Goal: Navigation & Orientation: Find specific page/section

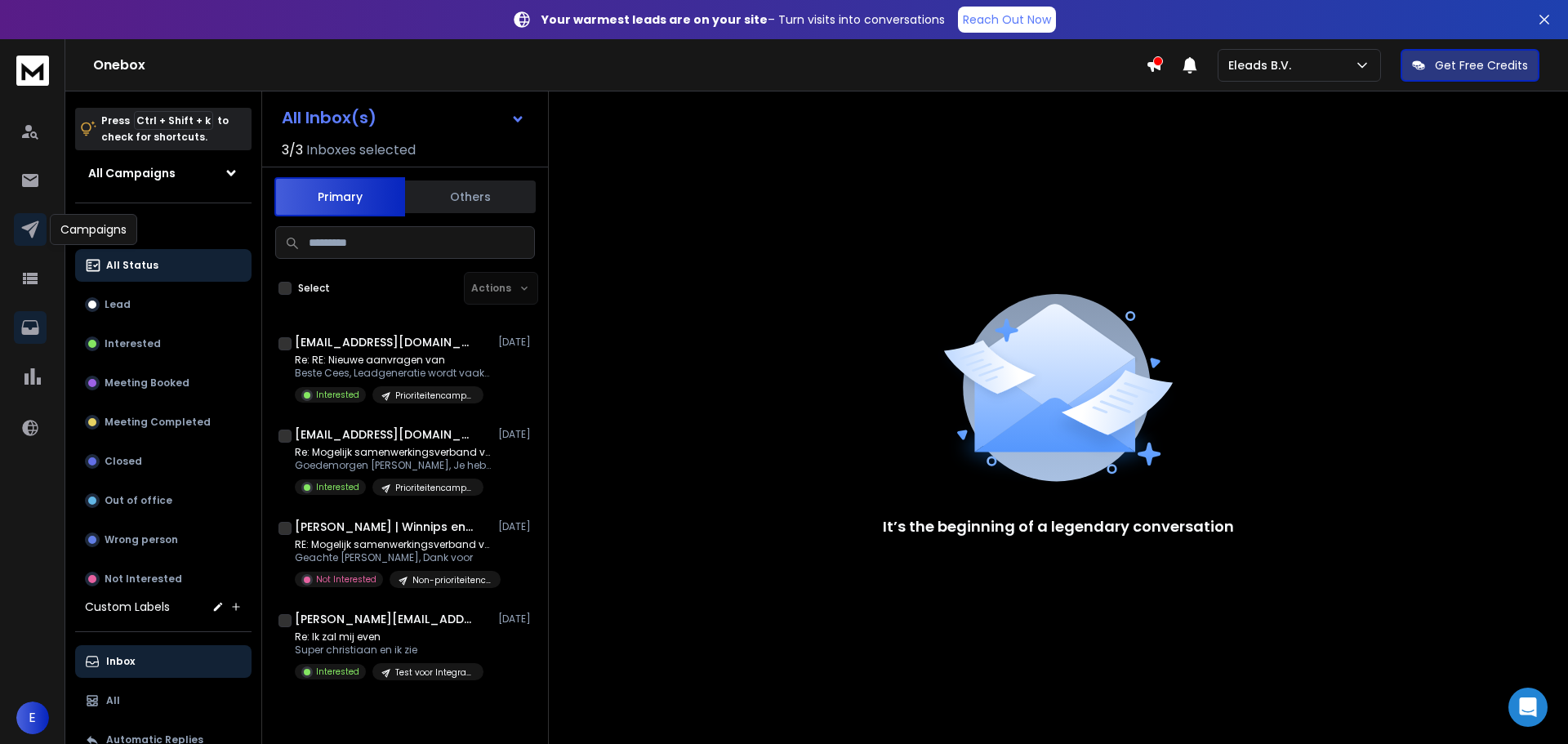
click at [37, 222] on icon at bounding box center [30, 229] width 17 height 17
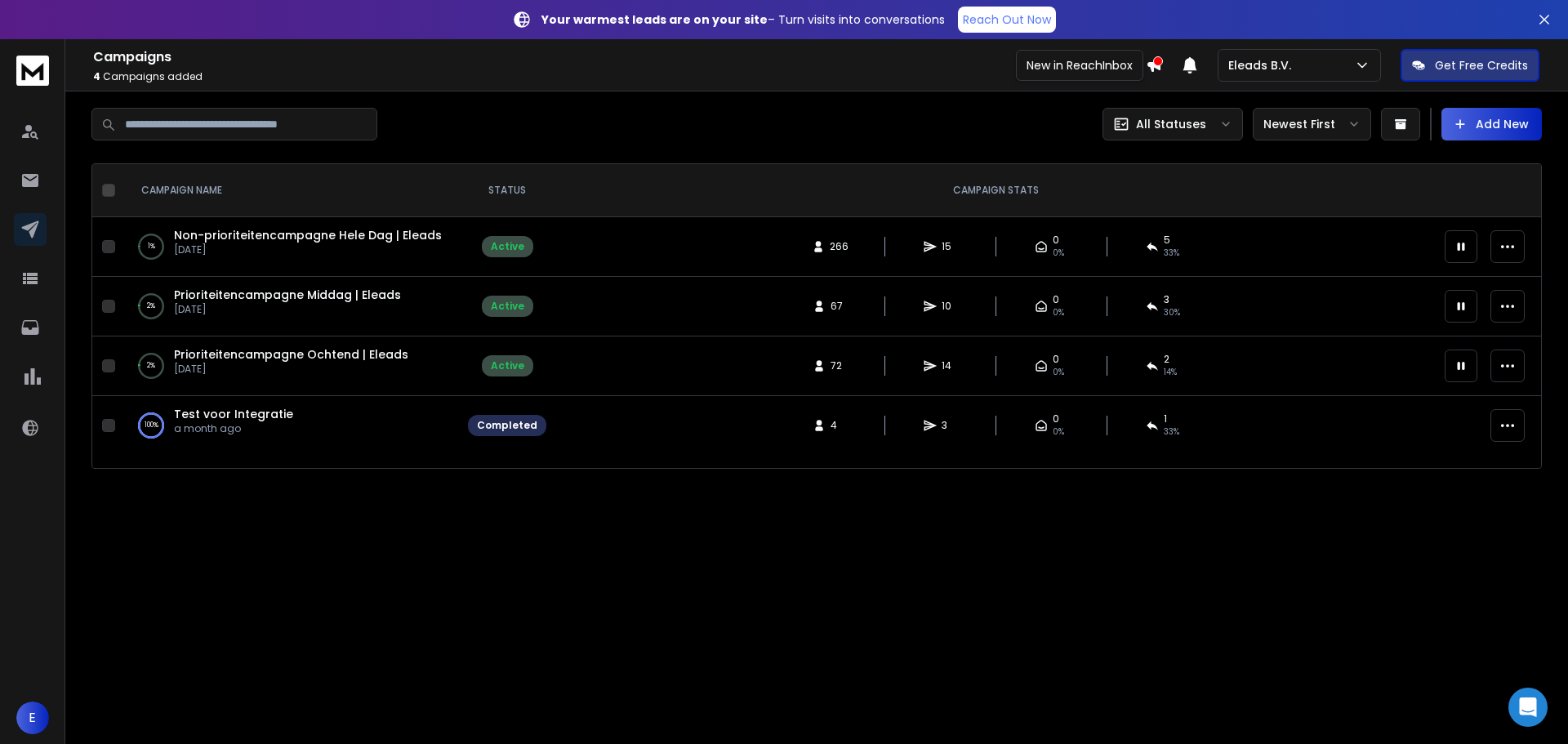
click at [1158, 61] on div at bounding box center [1157, 61] width 10 height 10
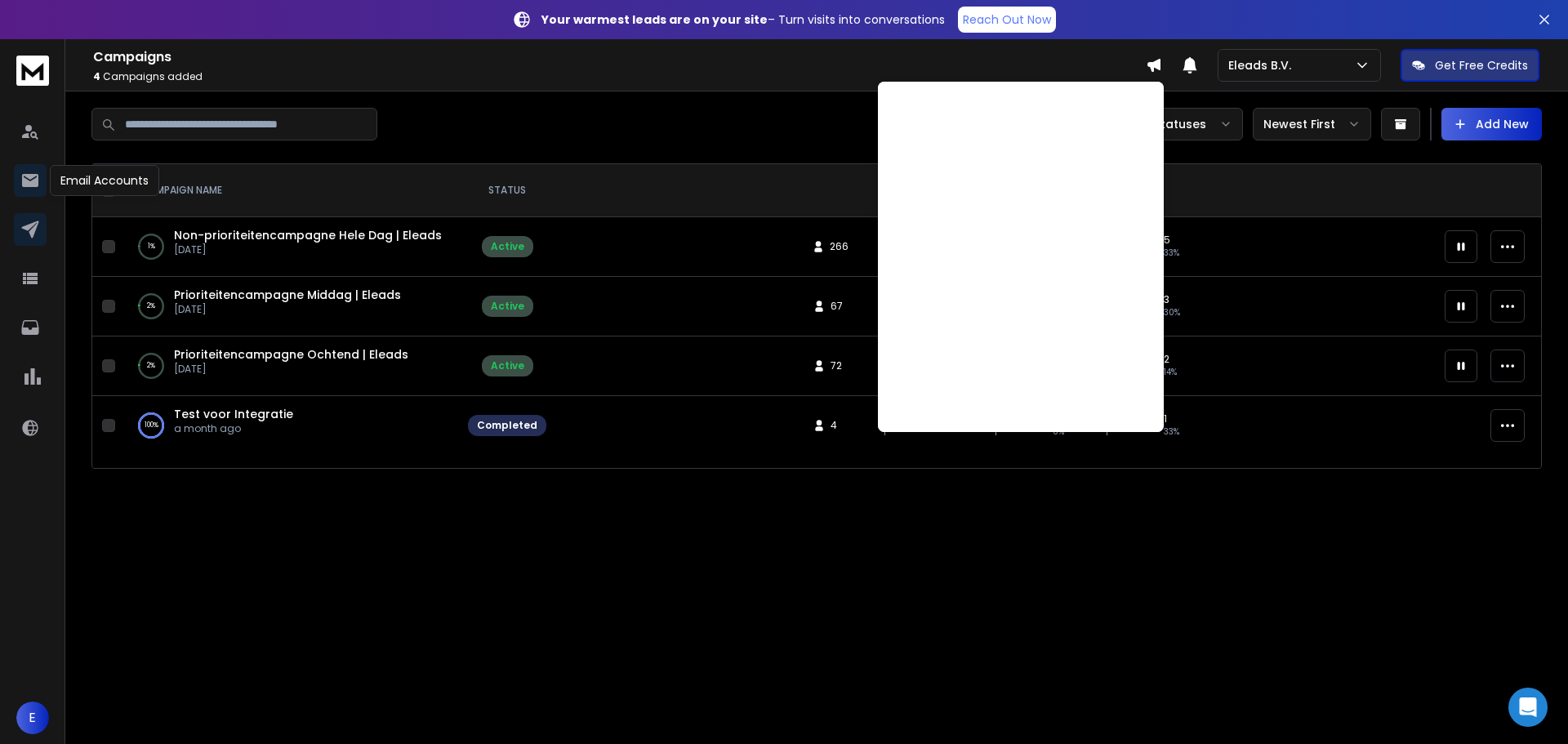
click at [32, 182] on icon at bounding box center [30, 180] width 17 height 13
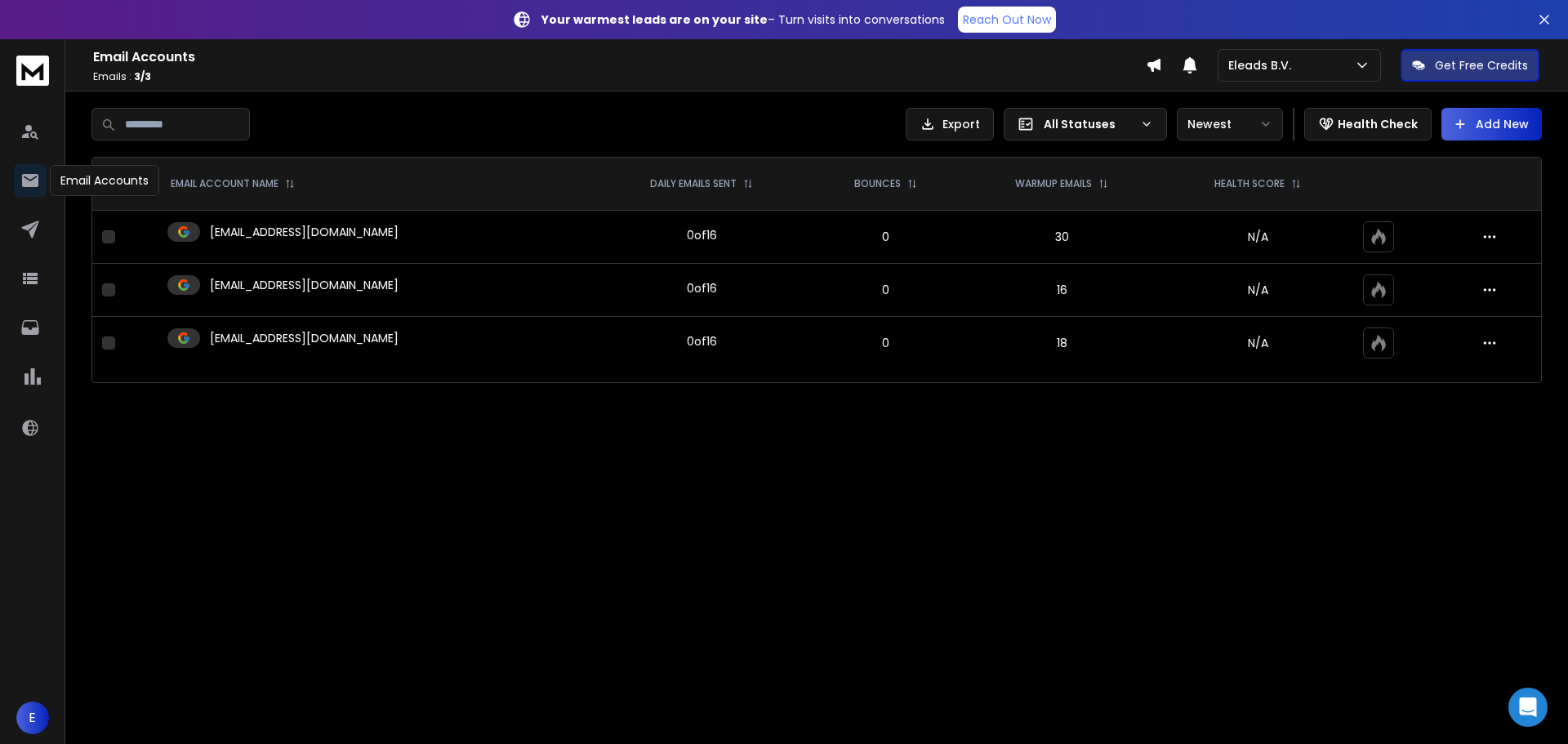
click at [32, 183] on icon at bounding box center [30, 180] width 17 height 13
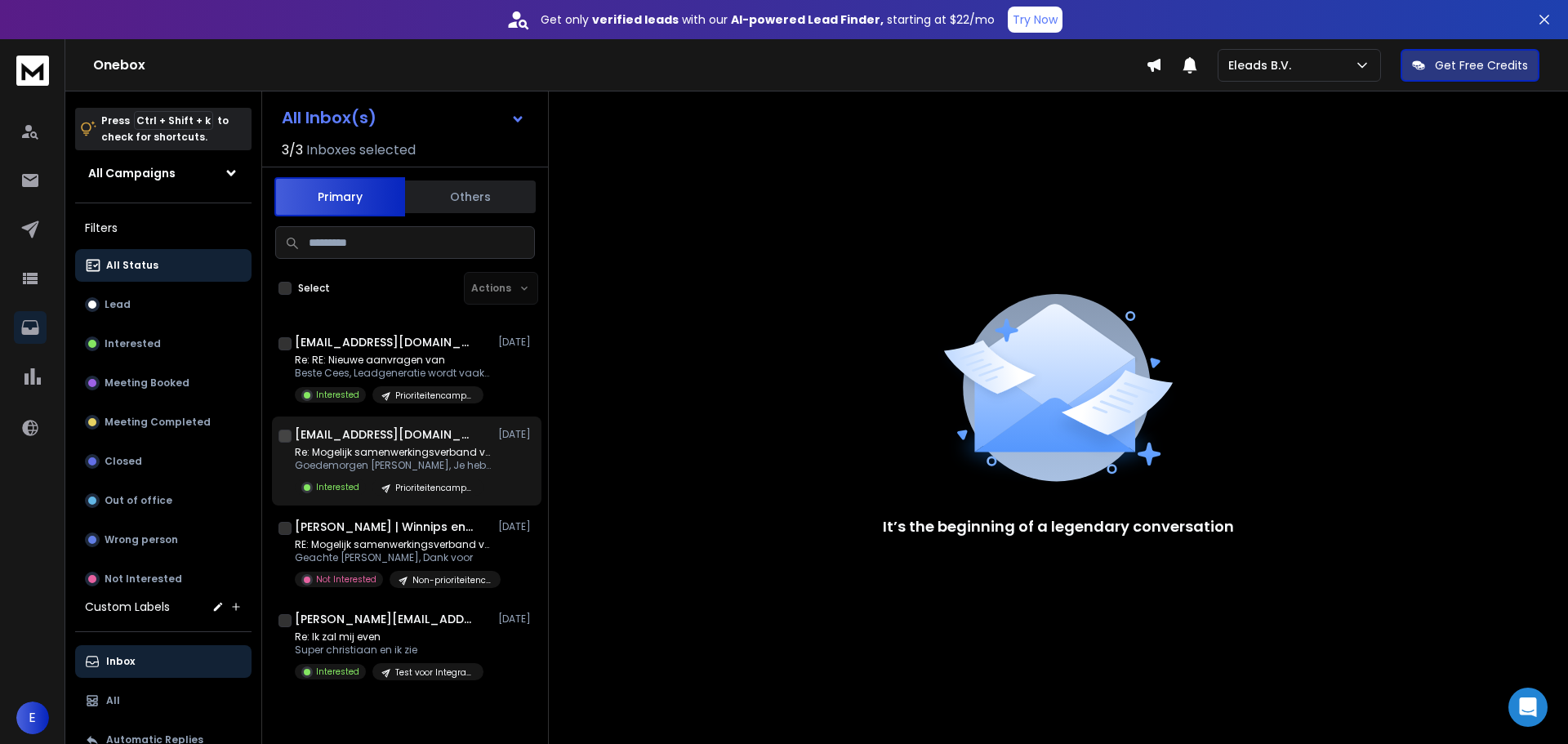
click at [373, 462] on p "Goedemorgen [PERSON_NAME], Je hebt iets te" at bounding box center [393, 465] width 196 height 13
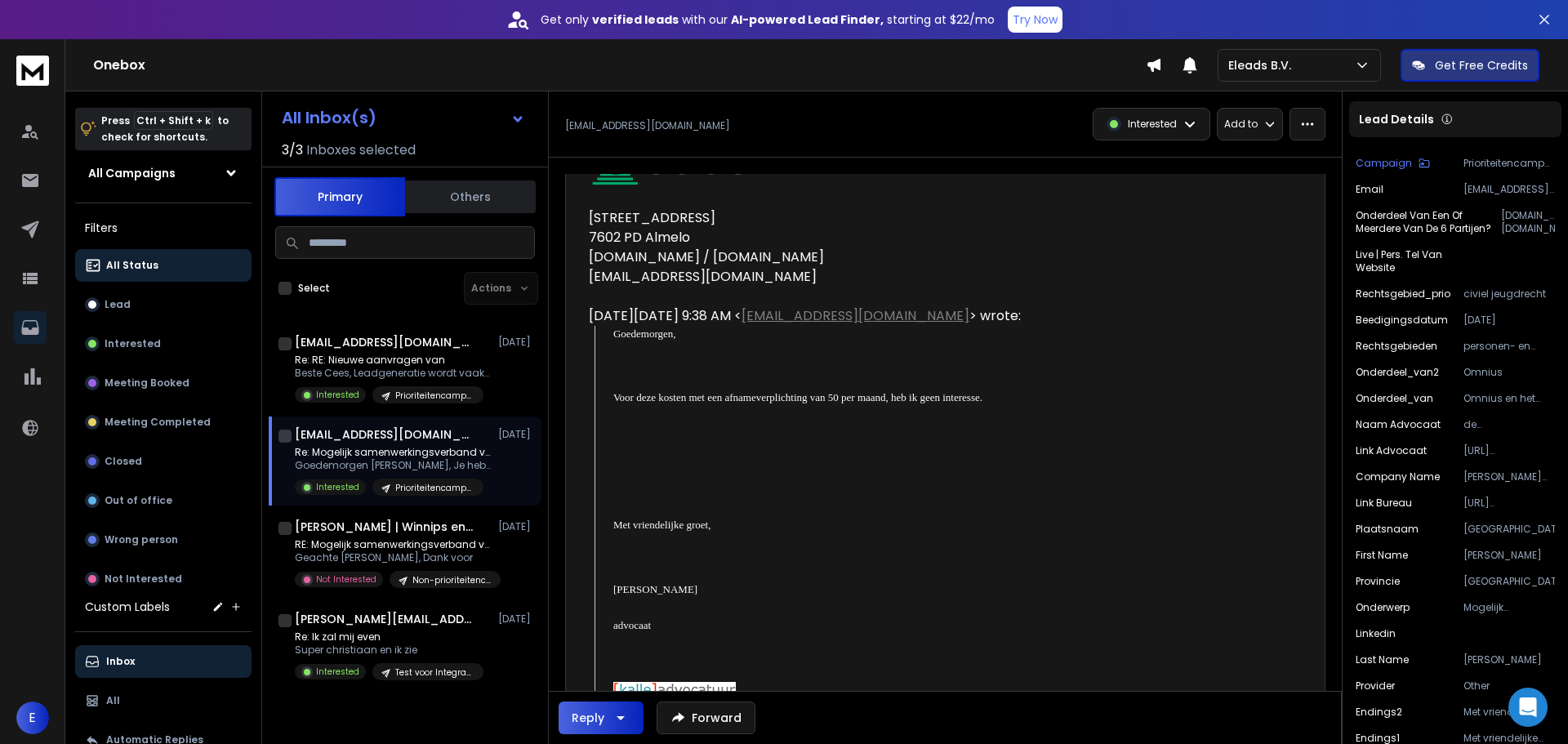
scroll to position [409, 0]
